Goal: Task Accomplishment & Management: Manage account settings

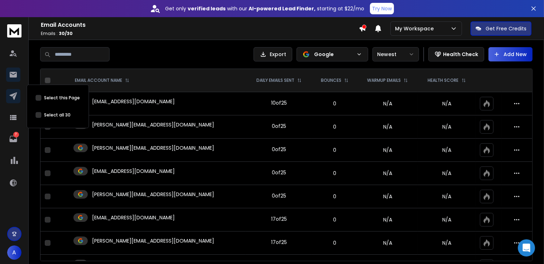
click at [11, 94] on icon at bounding box center [13, 96] width 9 height 9
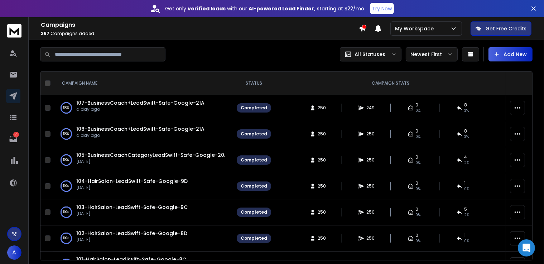
click at [154, 99] on td "100 % 107-BusinessCoach+LeadSwift-Safe-Google-21A a day ago" at bounding box center [142, 108] width 179 height 26
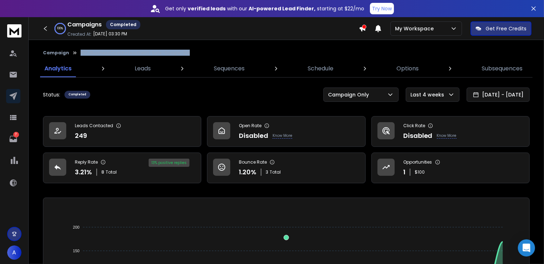
drag, startPoint x: 186, startPoint y: 55, endPoint x: 78, endPoint y: 54, distance: 108.1
click at [78, 54] on div "Campaign 107-BusinessCoach+LeadSwift-Safe-Google-21A" at bounding box center [286, 52] width 492 height 11
copy p "107-BusinessCoach+LeadSwift-Safe-Google-21A"
click at [55, 52] on button "Campaign" at bounding box center [56, 53] width 26 height 6
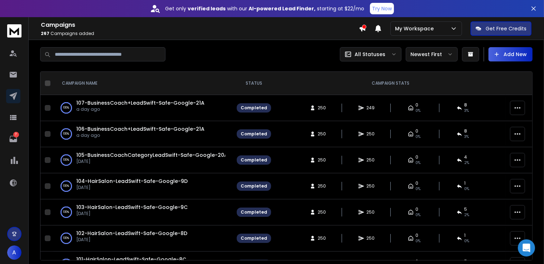
click at [514, 135] on icon "button" at bounding box center [517, 133] width 6 height 1
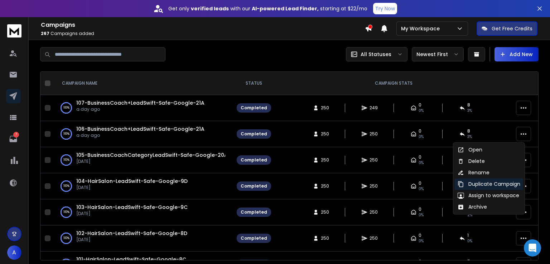
click at [499, 182] on div "Duplicate Campaign" at bounding box center [488, 184] width 63 height 7
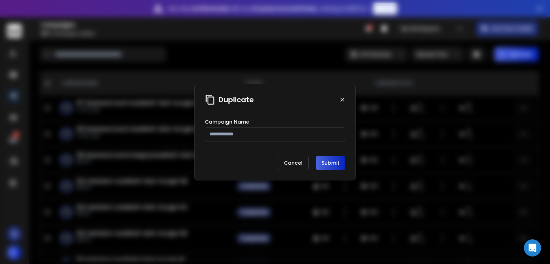
click at [298, 130] on input "text" at bounding box center [275, 134] width 140 height 14
paste input "**********"
drag, startPoint x: 217, startPoint y: 132, endPoint x: 193, endPoint y: 133, distance: 24.8
click at [205, 134] on input "**********" at bounding box center [275, 134] width 140 height 14
drag, startPoint x: 300, startPoint y: 135, endPoint x: 288, endPoint y: 135, distance: 11.8
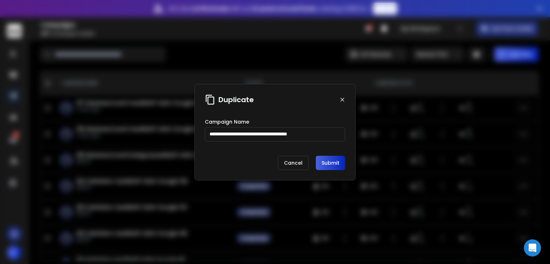
click at [288, 135] on input "**********" at bounding box center [275, 134] width 140 height 14
click at [320, 135] on input "**********" at bounding box center [275, 134] width 140 height 14
type input "**********"
click at [333, 161] on button "Submit" at bounding box center [330, 163] width 29 height 14
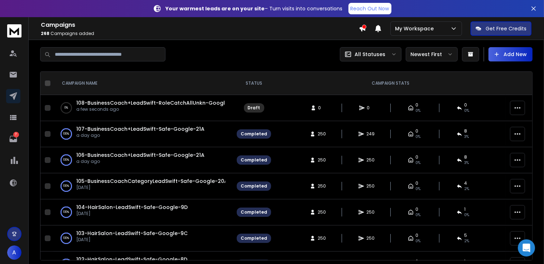
click at [513, 109] on icon "button" at bounding box center [516, 107] width 7 height 7
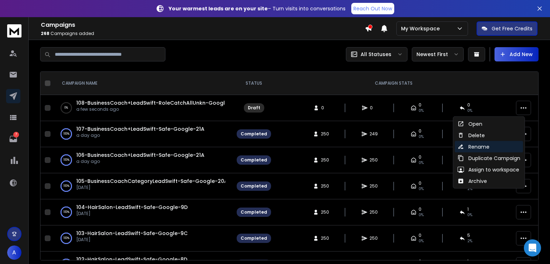
click at [500, 145] on div "Rename" at bounding box center [488, 146] width 68 height 11
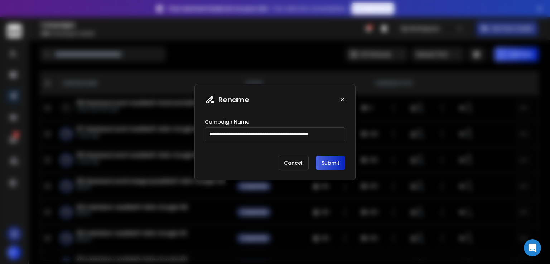
click at [318, 134] on input "**********" at bounding box center [275, 134] width 140 height 14
click at [340, 98] on icon at bounding box center [342, 100] width 6 height 6
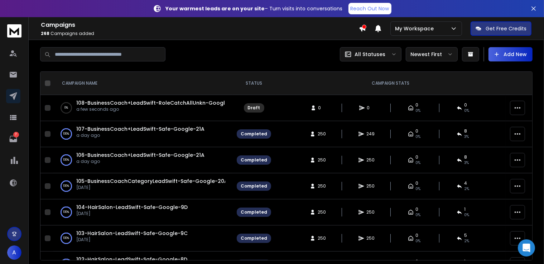
click at [513, 135] on icon "button" at bounding box center [516, 134] width 7 height 7
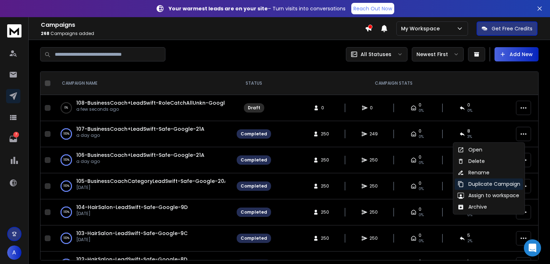
click at [494, 186] on div "Duplicate Campaign" at bounding box center [488, 184] width 63 height 7
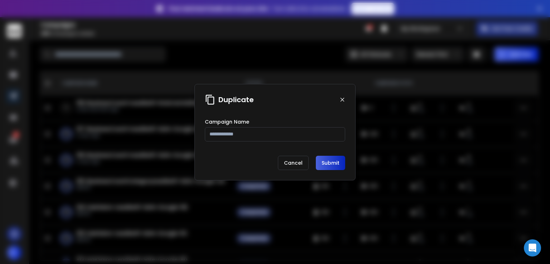
click at [286, 134] on input "text" at bounding box center [275, 134] width 140 height 14
paste input "**********"
type input "**********"
click at [336, 164] on button "Submit" at bounding box center [330, 163] width 29 height 14
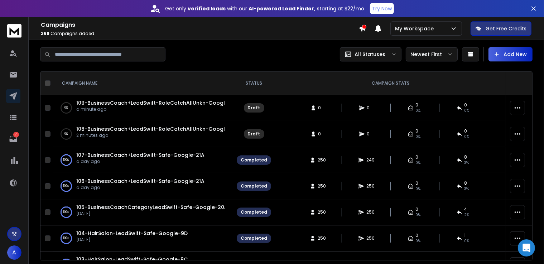
click at [180, 128] on span "108-BusinessCoach+LeadSwift-RoleCatchAllUnkn-Google-21A" at bounding box center [157, 129] width 163 height 7
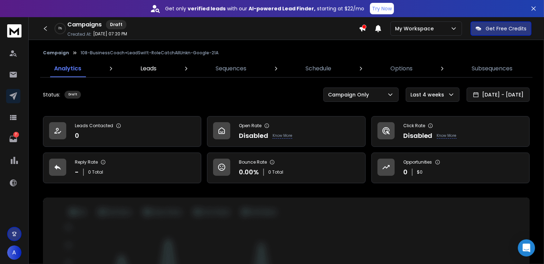
click at [149, 71] on p "Leads" at bounding box center [148, 68] width 16 height 9
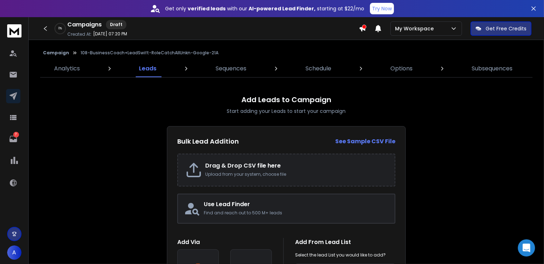
click at [251, 175] on p "Upload from your system, choose file" at bounding box center [296, 175] width 182 height 6
type input "**********"
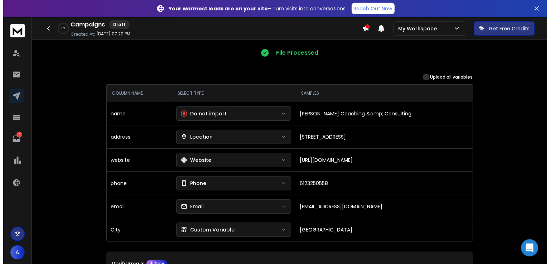
scroll to position [72, 0]
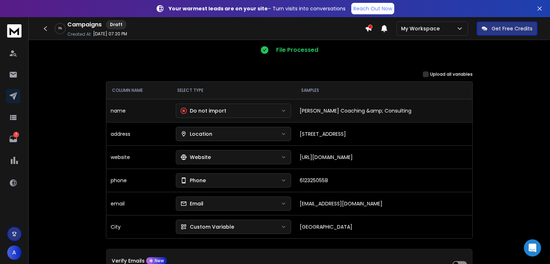
click at [275, 109] on button "Do not import" at bounding box center [233, 111] width 115 height 14
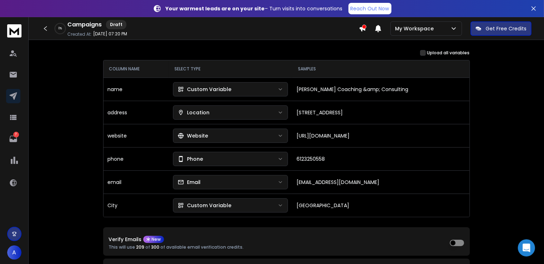
scroll to position [153, 0]
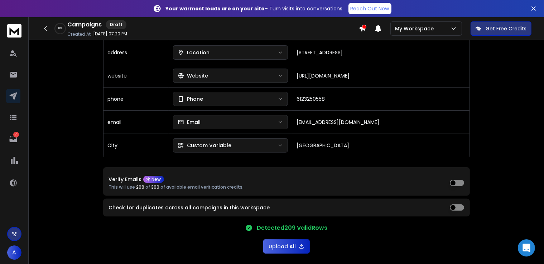
click at [294, 242] on button "Upload All" at bounding box center [286, 247] width 47 height 14
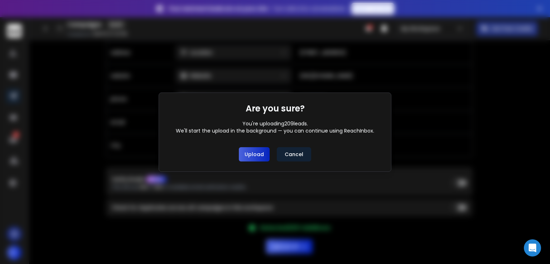
click at [256, 154] on button "Upload" at bounding box center [254, 154] width 31 height 14
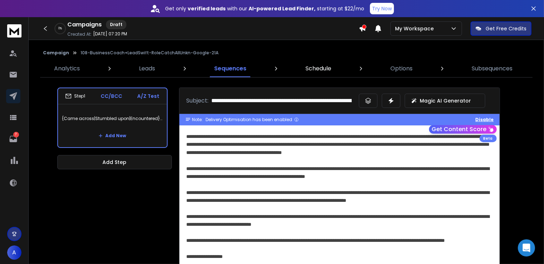
click at [325, 67] on p "Schedule" at bounding box center [318, 68] width 26 height 9
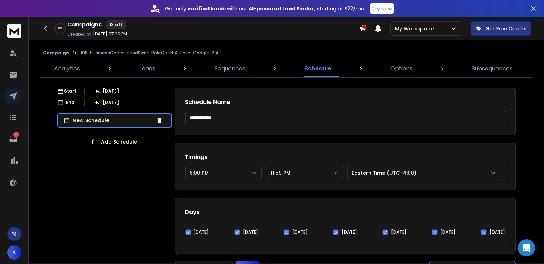
click at [120, 87] on div "**********" at bounding box center [286, 182] width 492 height 194
click at [119, 90] on p "[DATE]" at bounding box center [111, 91] width 16 height 6
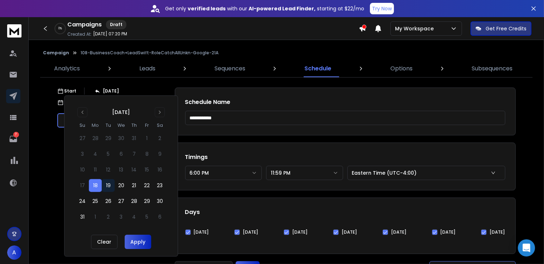
click at [108, 186] on button "19" at bounding box center [108, 185] width 13 height 13
click at [141, 245] on button "Apply" at bounding box center [138, 242] width 26 height 14
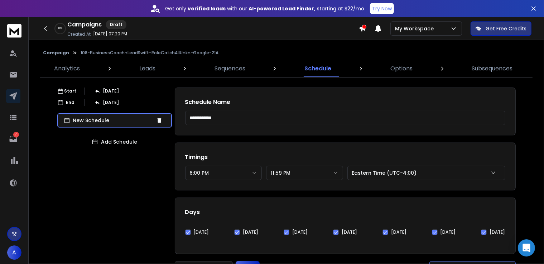
scroll to position [21, 0]
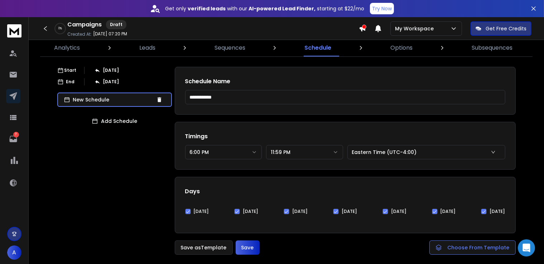
click at [250, 248] on button "Save" at bounding box center [247, 248] width 24 height 14
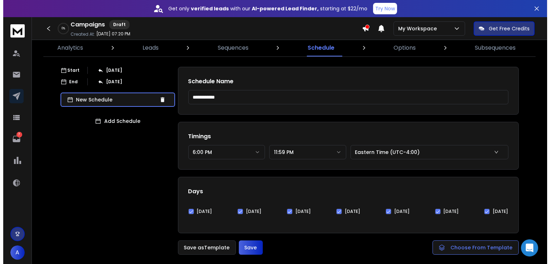
scroll to position [0, 0]
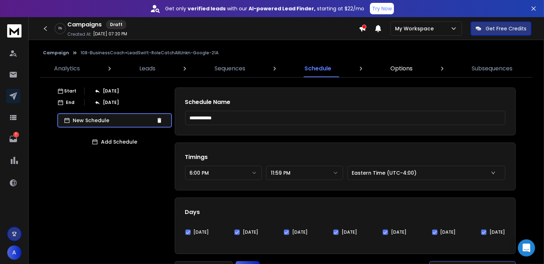
click at [409, 68] on p "Options" at bounding box center [401, 68] width 22 height 9
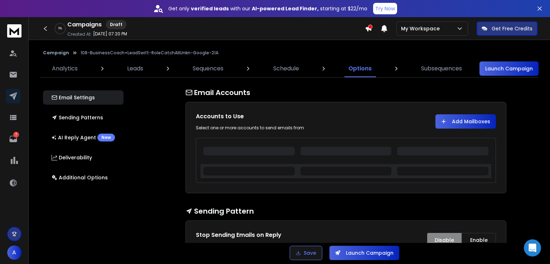
select select "*"
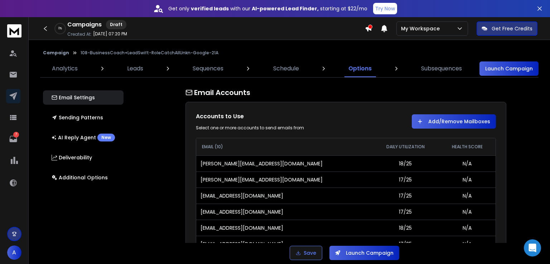
click at [356, 252] on button "Launch Campaign" at bounding box center [364, 253] width 70 height 14
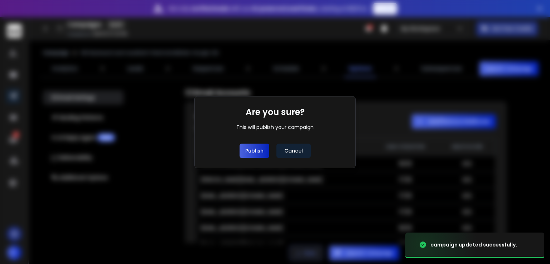
click at [260, 151] on button "Publish" at bounding box center [254, 151] width 30 height 14
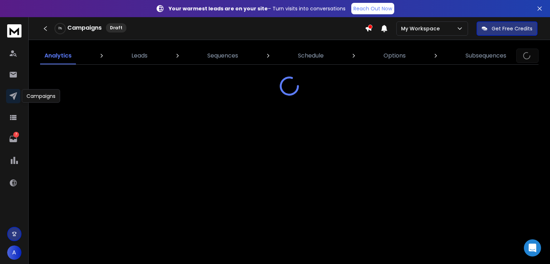
click at [12, 95] on icon at bounding box center [13, 96] width 8 height 8
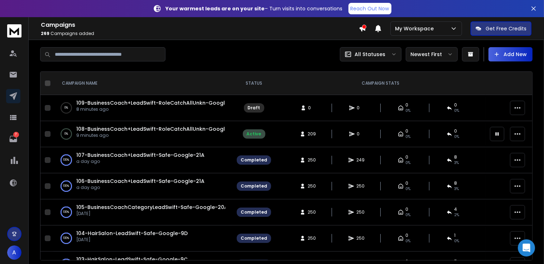
click at [185, 99] on link "109-BusinessCoach+LeadSwift-RoleCatchAllUnkn-Google-21A" at bounding box center [157, 102] width 163 height 7
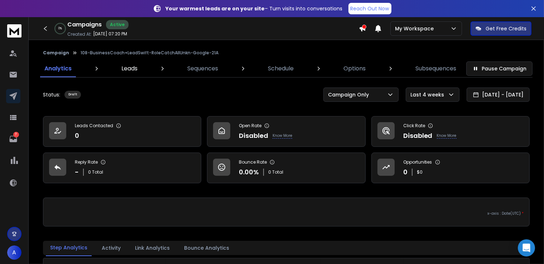
click at [123, 66] on p "Leads" at bounding box center [129, 68] width 16 height 9
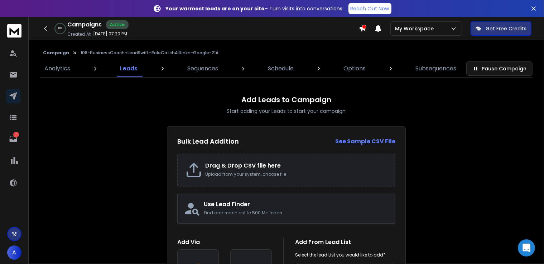
click at [287, 162] on h2 "Drag & Drop CSV file here" at bounding box center [296, 166] width 182 height 9
type input "**********"
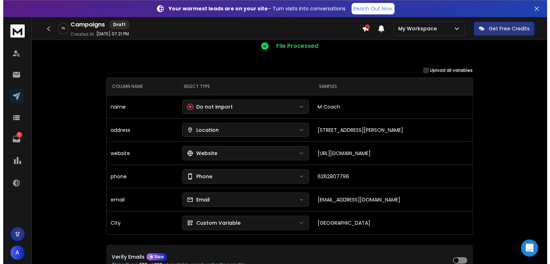
scroll to position [79, 0]
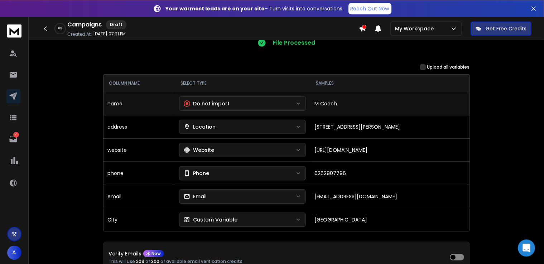
click at [283, 104] on button "Do not import" at bounding box center [242, 104] width 127 height 14
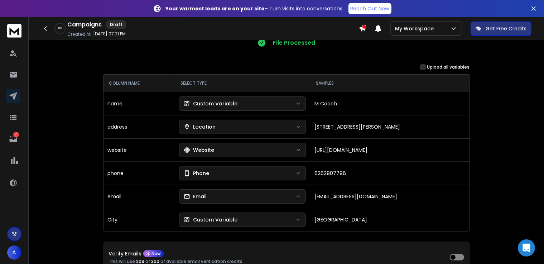
scroll to position [153, 0]
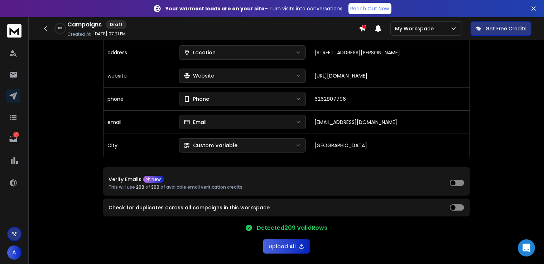
click at [292, 245] on button "Upload All" at bounding box center [286, 247] width 47 height 14
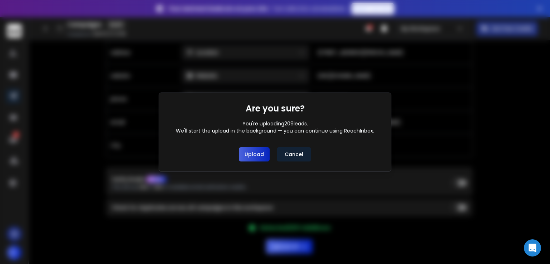
click at [259, 159] on button "Upload" at bounding box center [254, 154] width 31 height 14
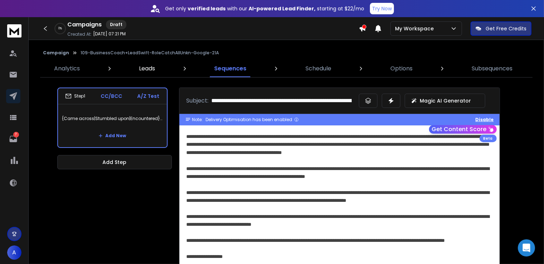
click at [151, 68] on p "Leads" at bounding box center [147, 68] width 16 height 9
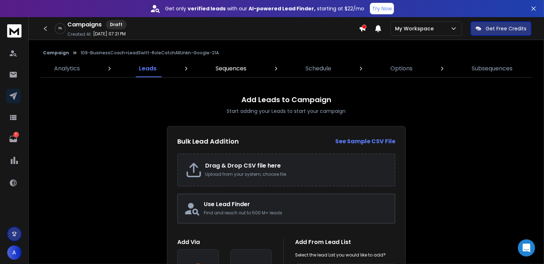
click at [232, 66] on p "Sequences" at bounding box center [230, 68] width 31 height 9
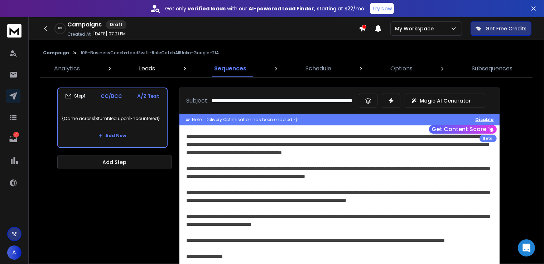
click at [147, 67] on p "Leads" at bounding box center [147, 68] width 16 height 9
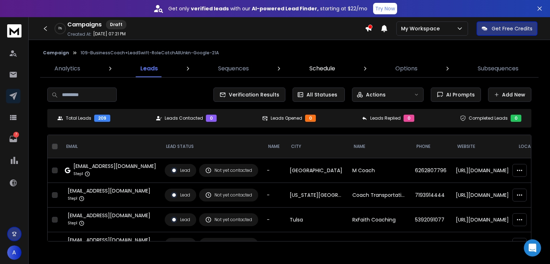
click at [323, 68] on p "Schedule" at bounding box center [322, 68] width 26 height 9
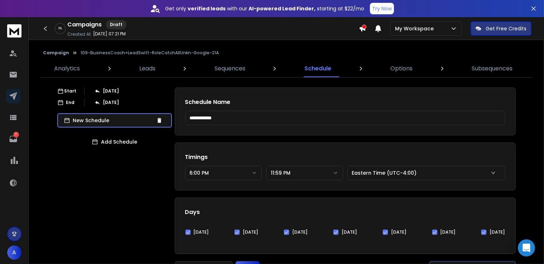
click at [119, 93] on p "Mon Aug 18 2025" at bounding box center [111, 91] width 16 height 6
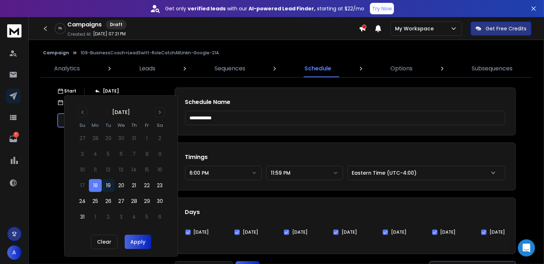
click at [109, 188] on button "19" at bounding box center [108, 185] width 13 height 13
click at [130, 240] on button "Apply" at bounding box center [138, 242] width 26 height 14
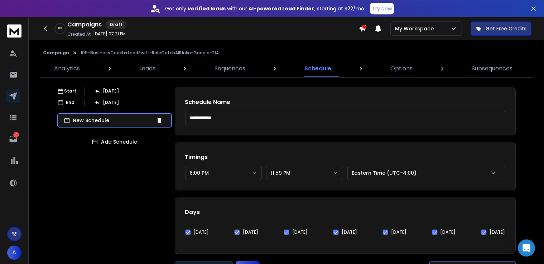
scroll to position [21, 0]
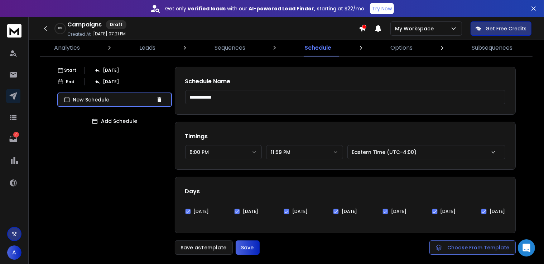
click at [253, 253] on button "Save" at bounding box center [247, 248] width 24 height 14
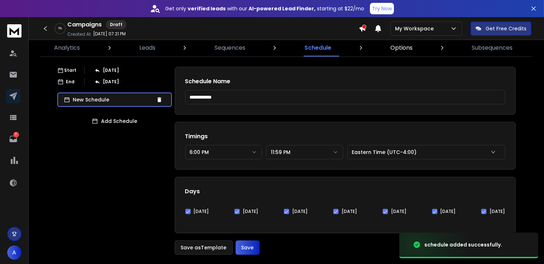
click at [406, 51] on p "Options" at bounding box center [401, 48] width 22 height 9
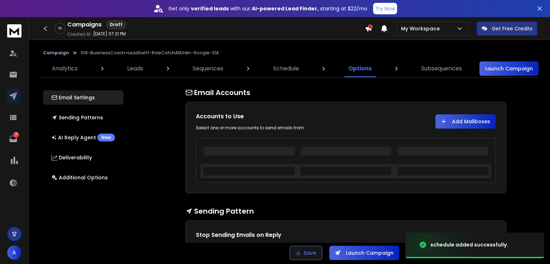
select select "*"
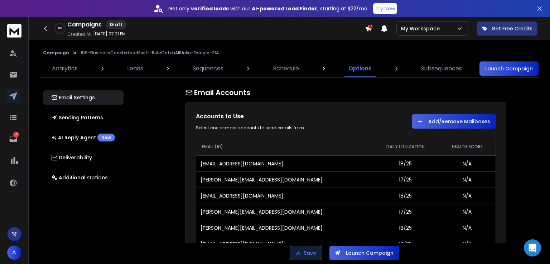
click at [308, 257] on button "Save" at bounding box center [305, 253] width 33 height 14
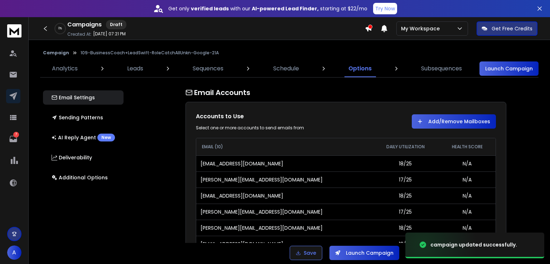
click at [54, 50] on button "Campaign" at bounding box center [56, 53] width 26 height 6
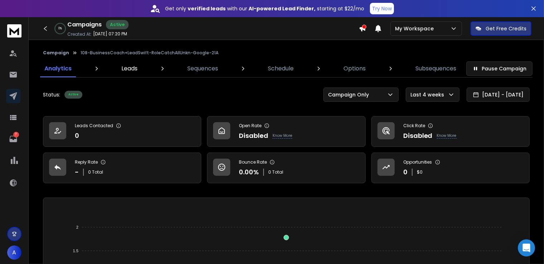
click at [133, 71] on p "Leads" at bounding box center [129, 68] width 16 height 9
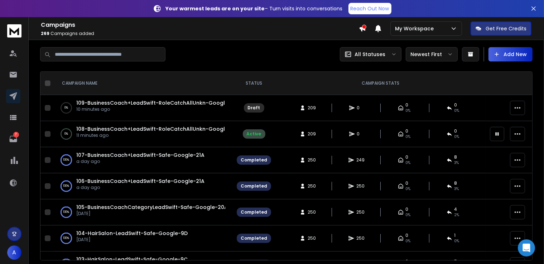
click at [171, 101] on span "109-BusinessCoach+LeadSwift-RoleCatchAllUnkn-Google-21A" at bounding box center [157, 102] width 163 height 7
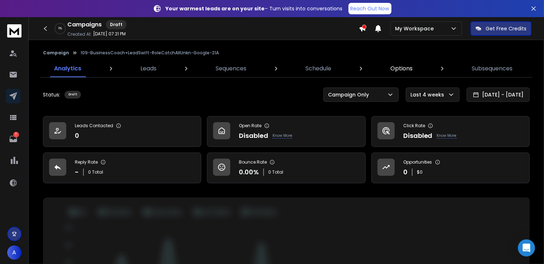
click at [406, 69] on p "Options" at bounding box center [401, 68] width 22 height 9
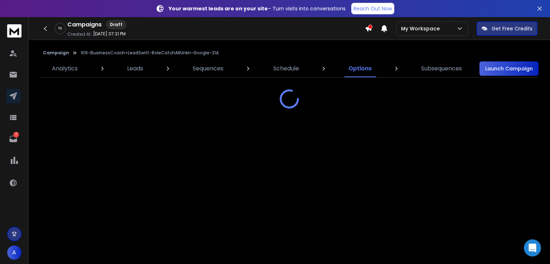
select select "*"
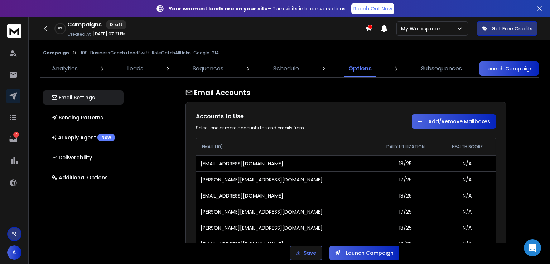
click at [359, 254] on button "Launch Campaign" at bounding box center [364, 253] width 70 height 14
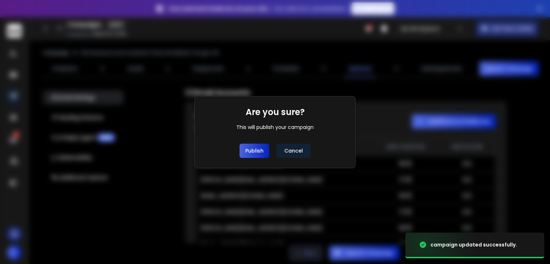
click at [255, 150] on button "Publish" at bounding box center [254, 151] width 30 height 14
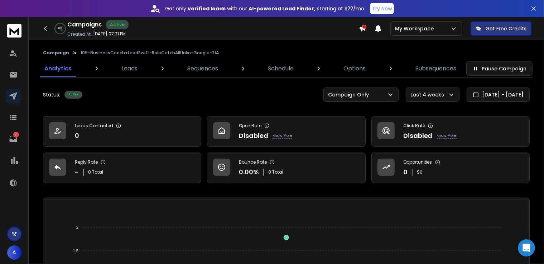
click at [51, 53] on button "Campaign" at bounding box center [56, 53] width 26 height 6
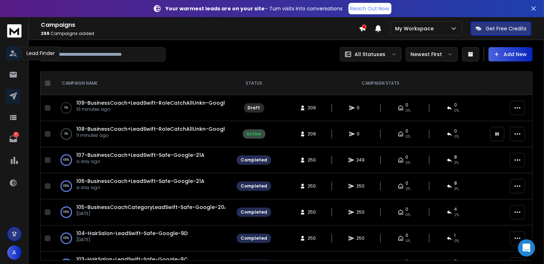
click at [13, 53] on circle at bounding box center [12, 51] width 3 height 3
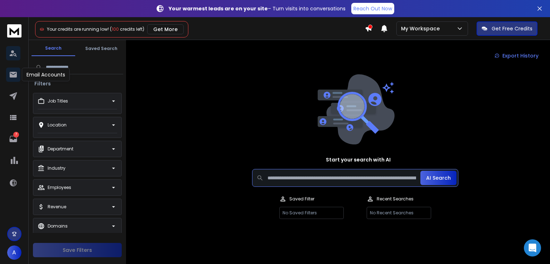
click at [13, 76] on icon at bounding box center [13, 75] width 7 height 6
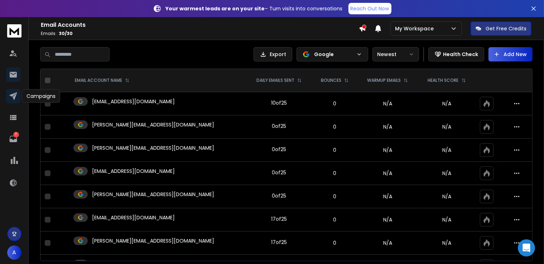
click at [13, 97] on icon at bounding box center [13, 96] width 8 height 8
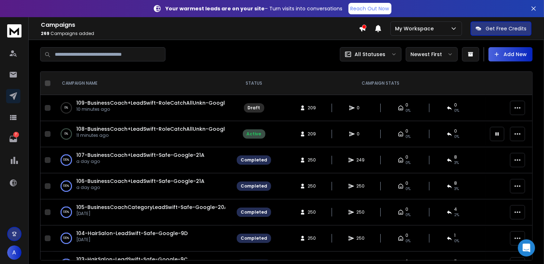
click at [151, 104] on span "109-BusinessCoach+LeadSwift-RoleCatchAllUnkn-Google-21A" at bounding box center [157, 102] width 163 height 7
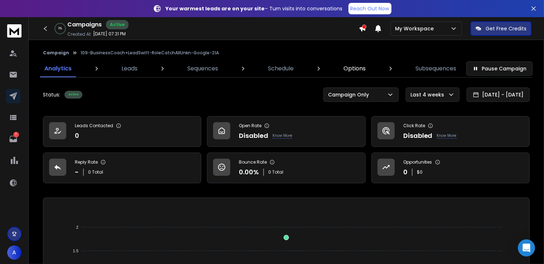
click at [357, 68] on p "Options" at bounding box center [354, 68] width 22 height 9
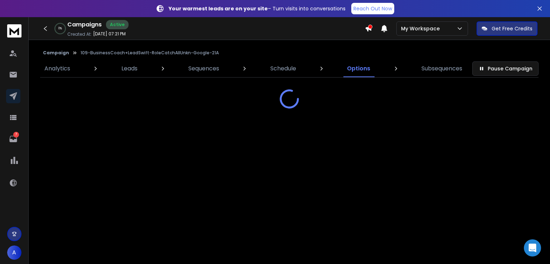
select select "*"
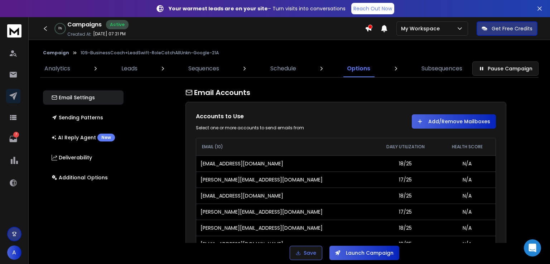
click at [352, 254] on button "Launch Campaign" at bounding box center [364, 253] width 70 height 14
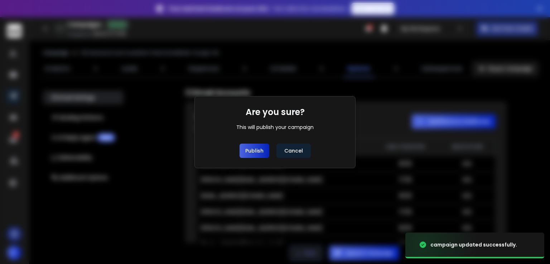
click at [253, 151] on button "Publish" at bounding box center [254, 151] width 30 height 14
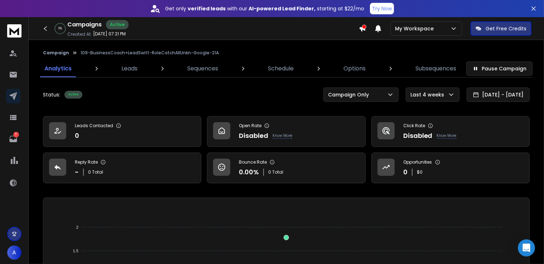
click at [64, 52] on button "Campaign" at bounding box center [56, 53] width 26 height 6
